Goal: Navigation & Orientation: Find specific page/section

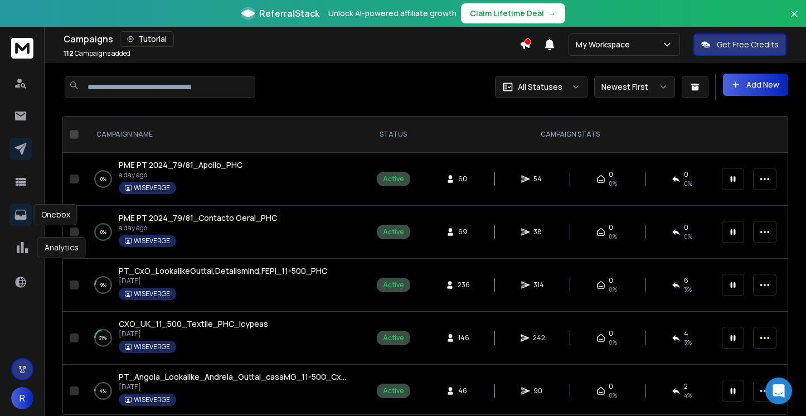
click at [20, 216] on icon at bounding box center [20, 214] width 13 height 13
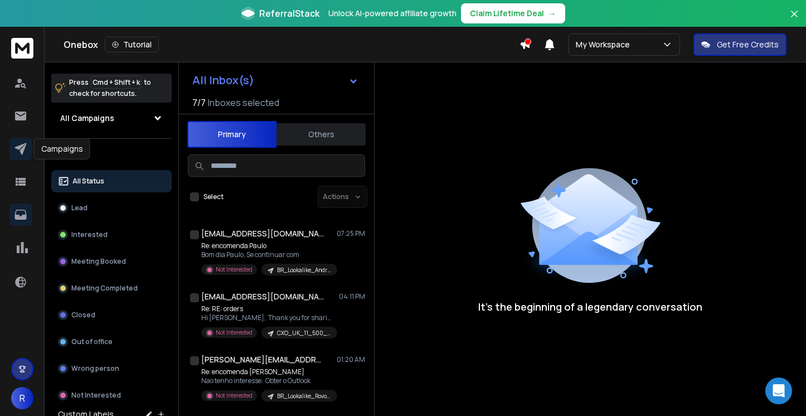
click at [30, 153] on link at bounding box center [20, 149] width 22 height 22
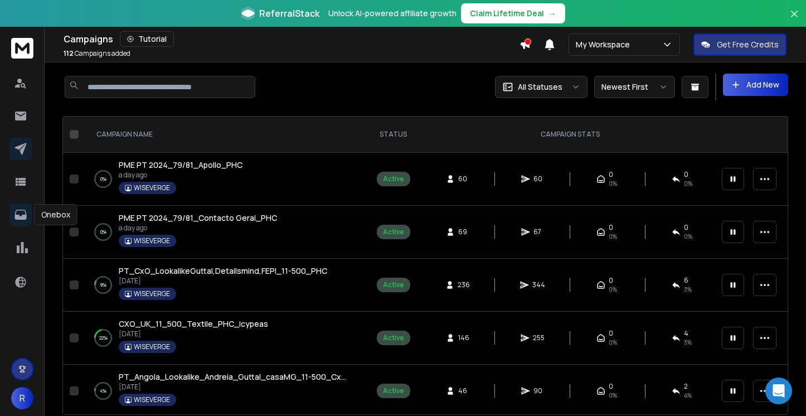
click at [28, 217] on link at bounding box center [20, 214] width 22 height 22
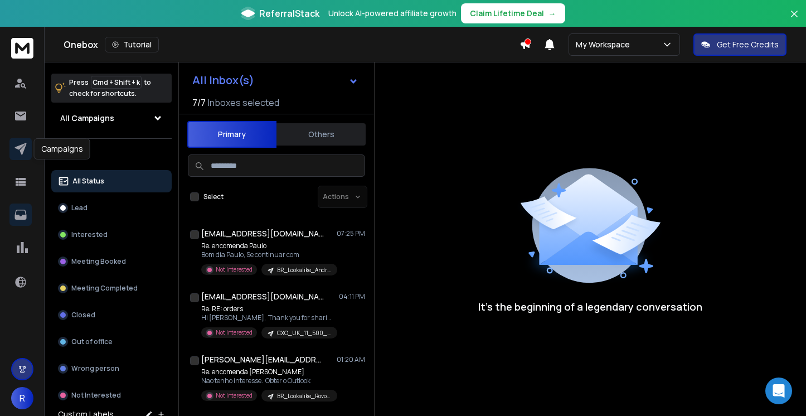
click at [30, 155] on link at bounding box center [20, 149] width 22 height 22
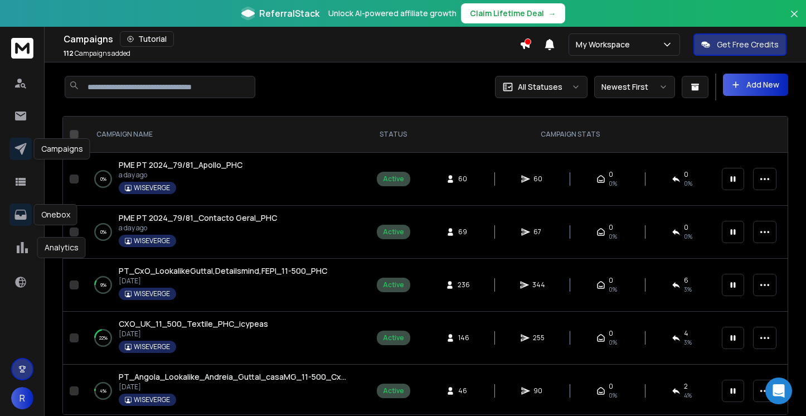
click at [22, 217] on icon at bounding box center [20, 215] width 12 height 10
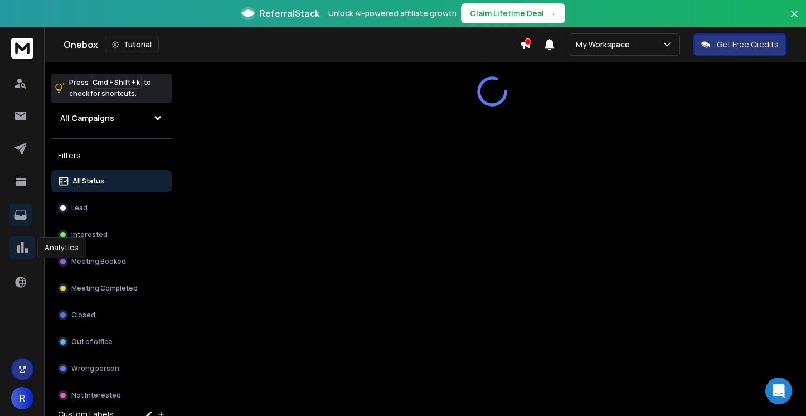
click at [30, 258] on link at bounding box center [22, 248] width 26 height 26
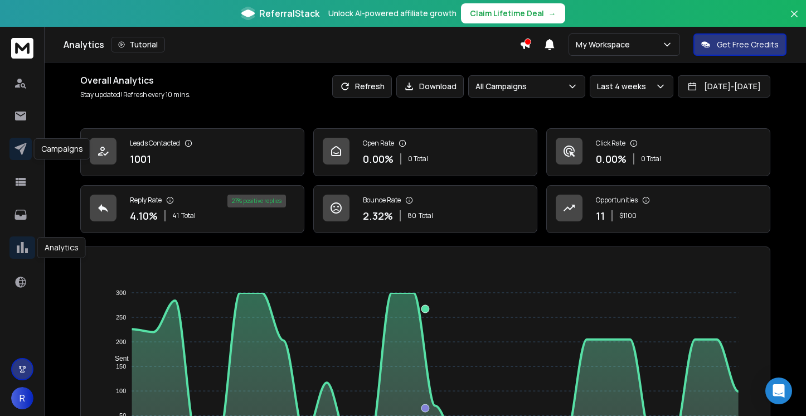
click at [26, 149] on icon at bounding box center [20, 148] width 13 height 13
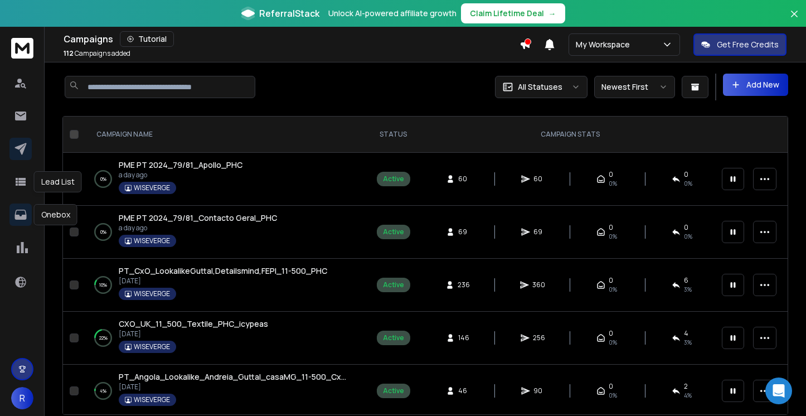
click at [22, 211] on icon at bounding box center [20, 214] width 13 height 13
